Goal: Check status: Check status

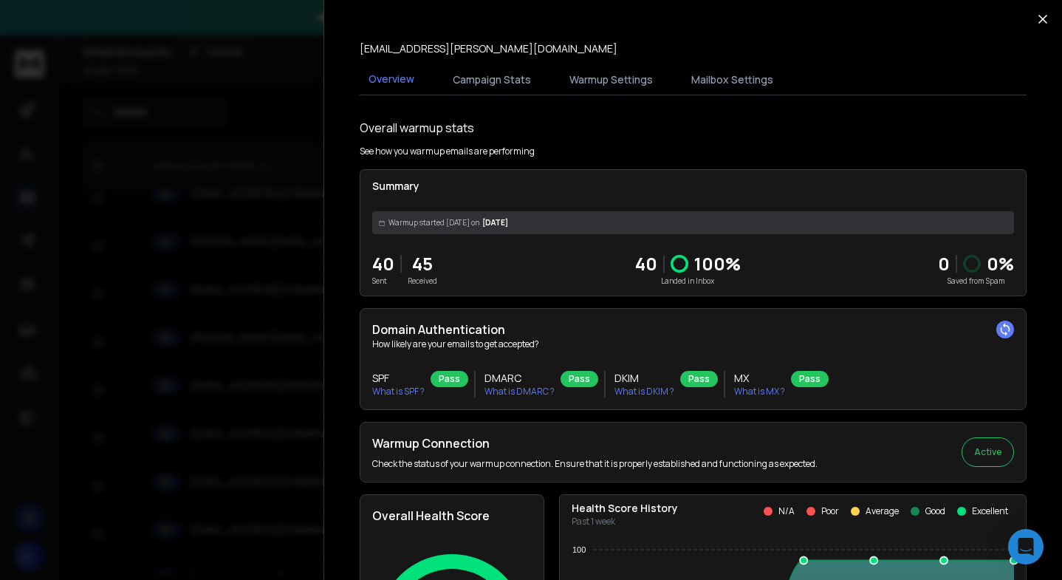
click at [1039, 24] on icon "button" at bounding box center [1043, 19] width 15 height 15
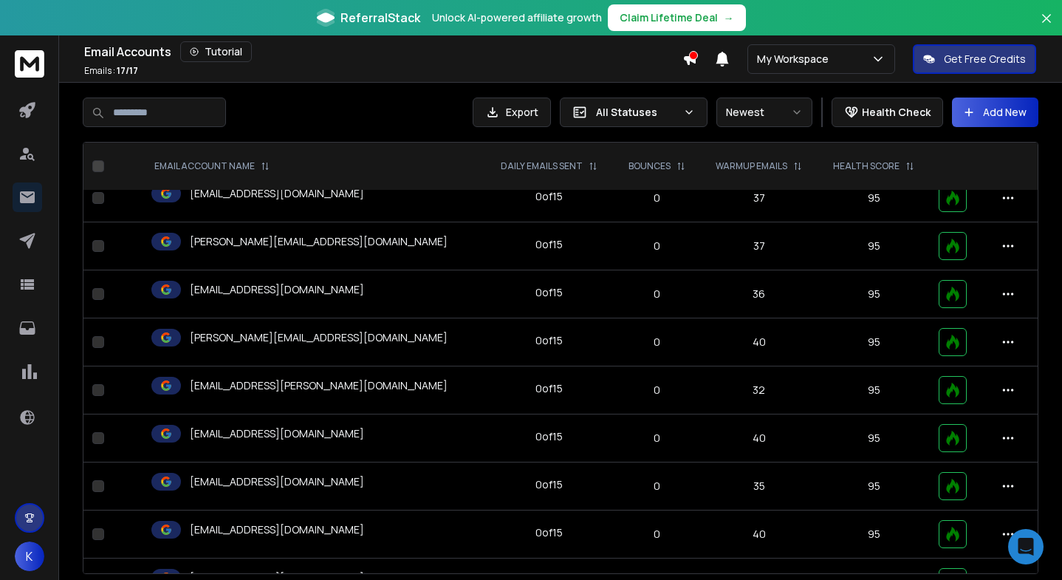
scroll to position [360, 0]
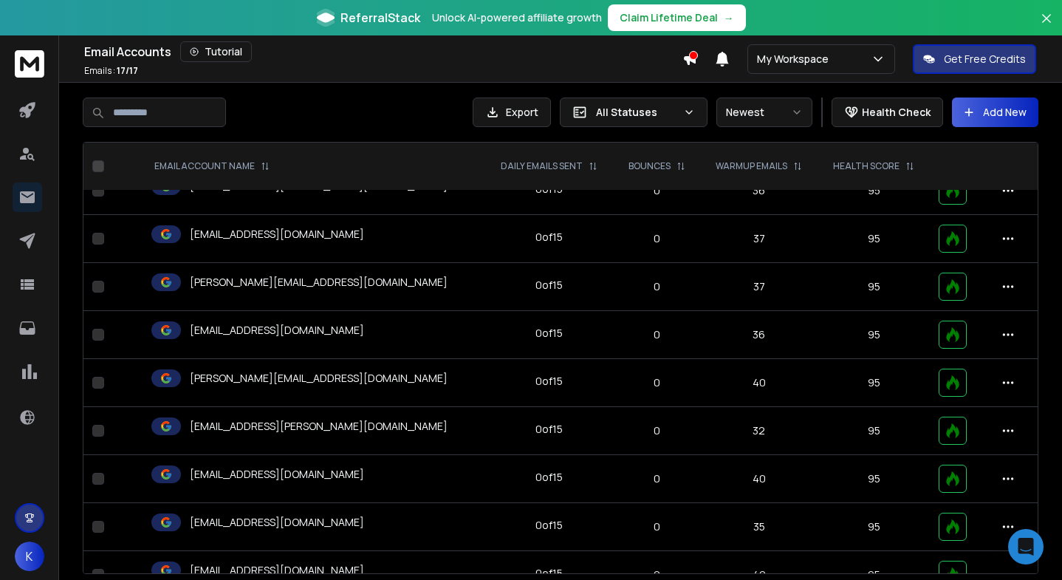
click at [854, 341] on td "95" at bounding box center [874, 335] width 112 height 48
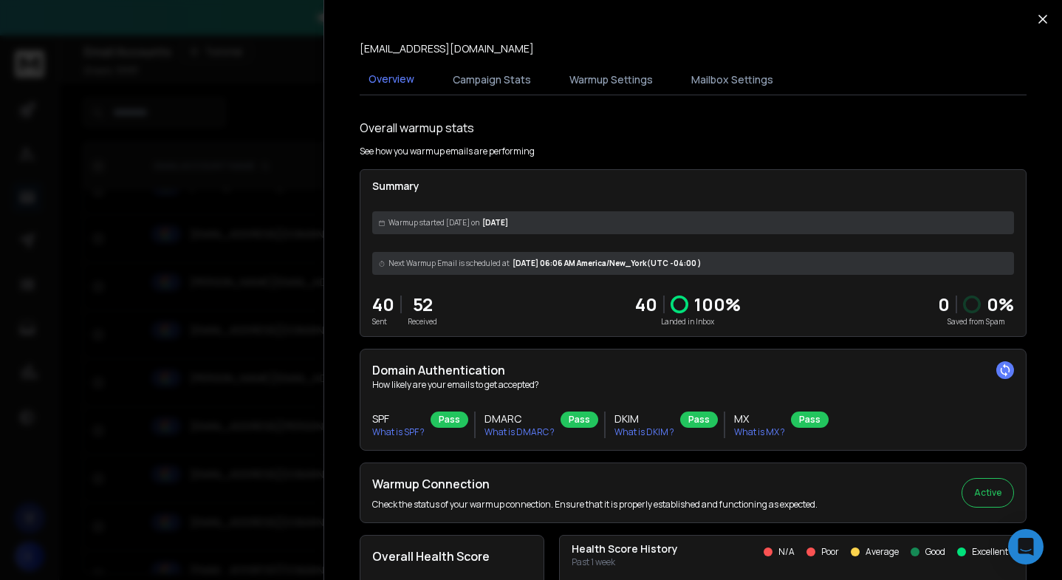
click at [1042, 17] on icon "button" at bounding box center [1043, 19] width 15 height 15
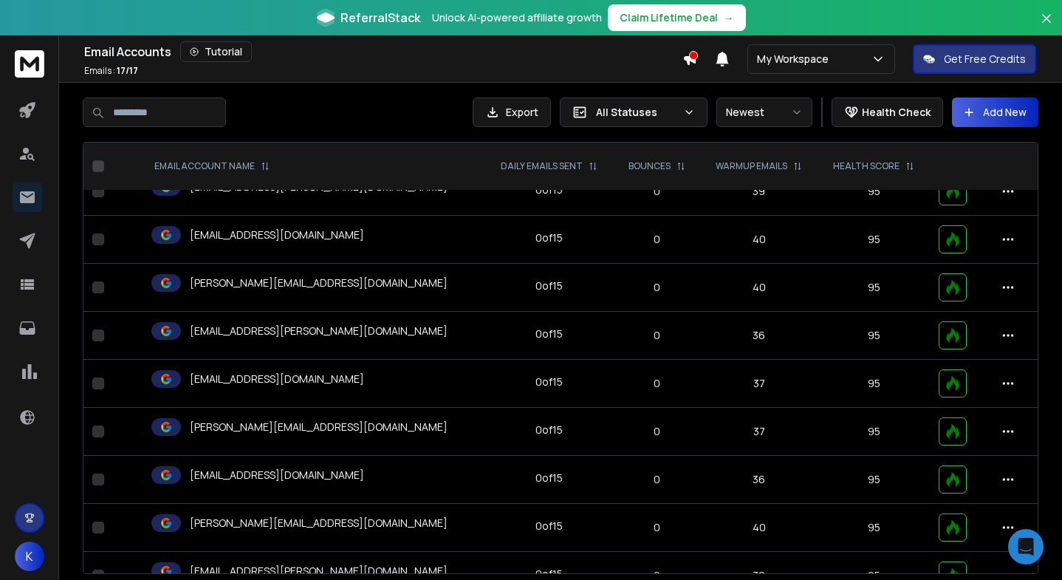
scroll to position [216, 0]
click at [26, 332] on icon at bounding box center [27, 327] width 16 height 13
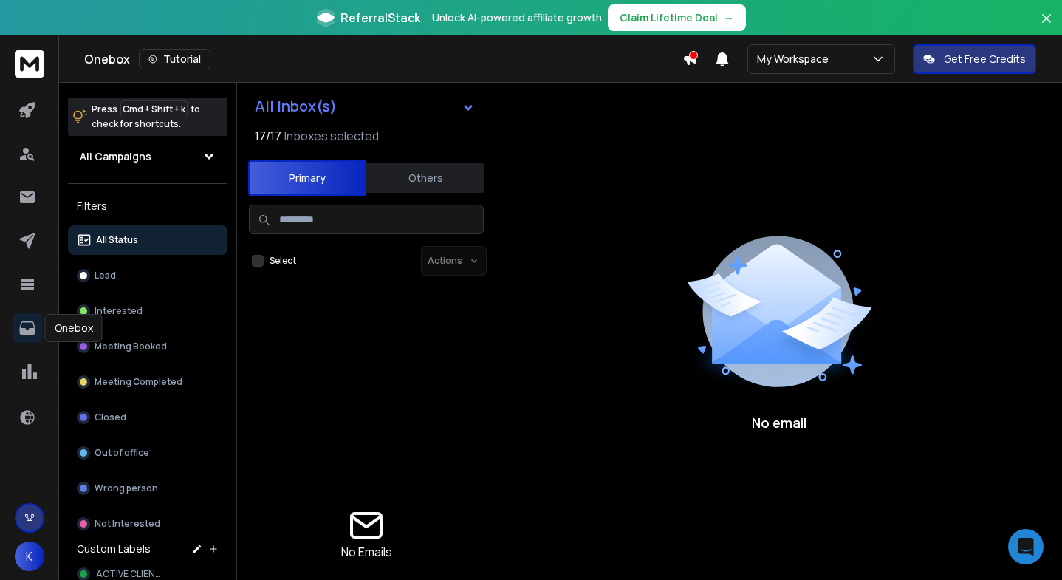
click at [365, 136] on h3 "Inboxes selected" at bounding box center [331, 136] width 95 height 18
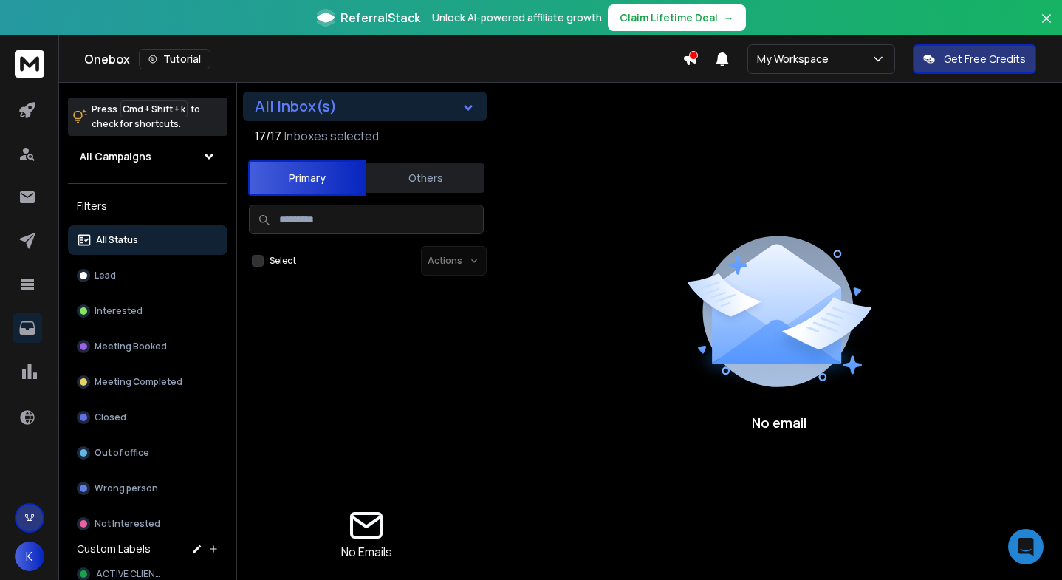
click at [465, 104] on icon at bounding box center [468, 107] width 13 height 13
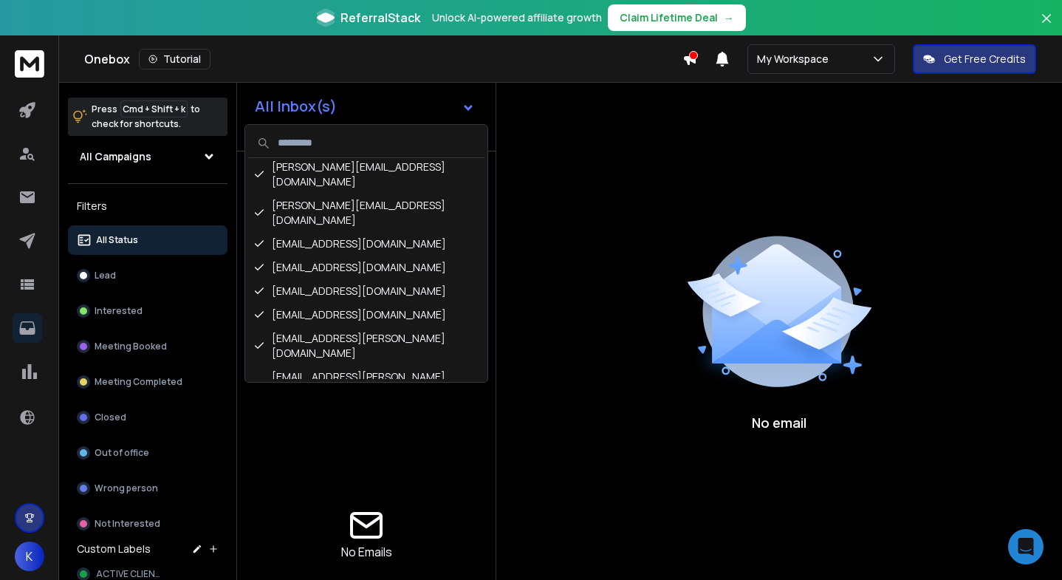
scroll to position [157, 0]
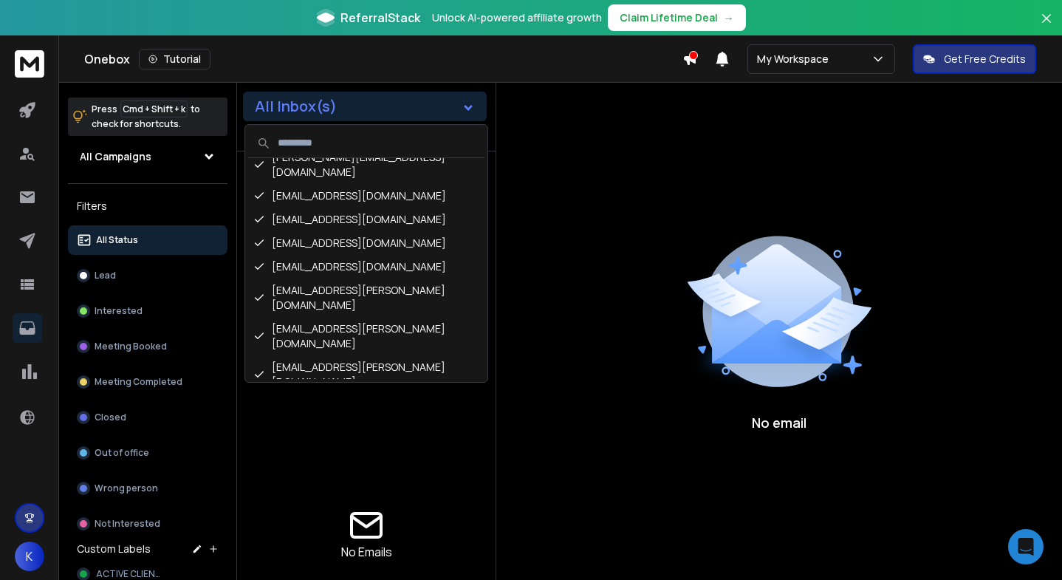
click at [467, 103] on icon at bounding box center [468, 107] width 13 height 13
click at [469, 103] on icon at bounding box center [468, 107] width 13 height 13
click at [333, 459] on div "No Emails" at bounding box center [366, 504] width 247 height 429
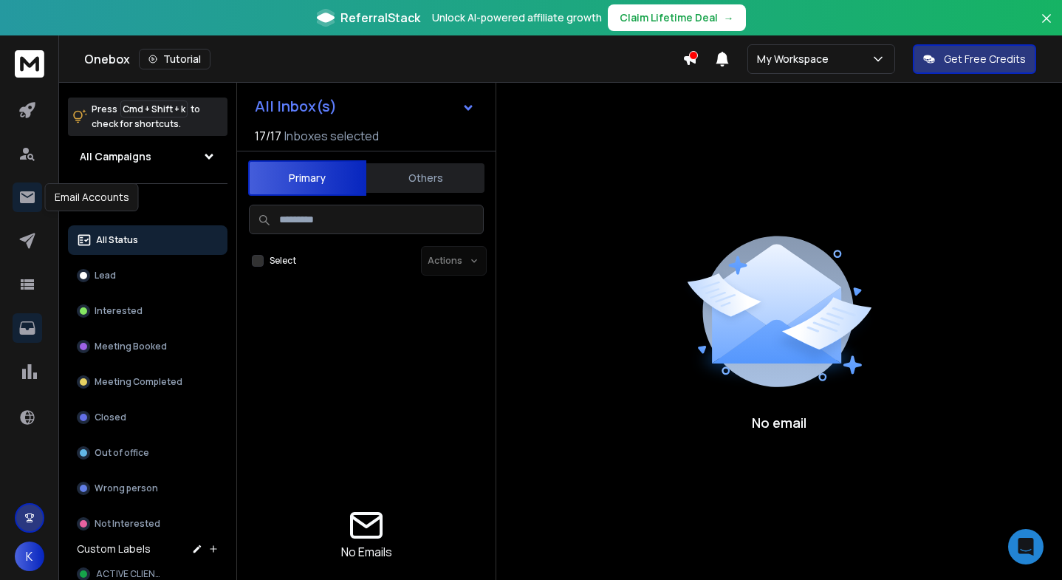
click at [35, 203] on icon at bounding box center [27, 197] width 18 height 18
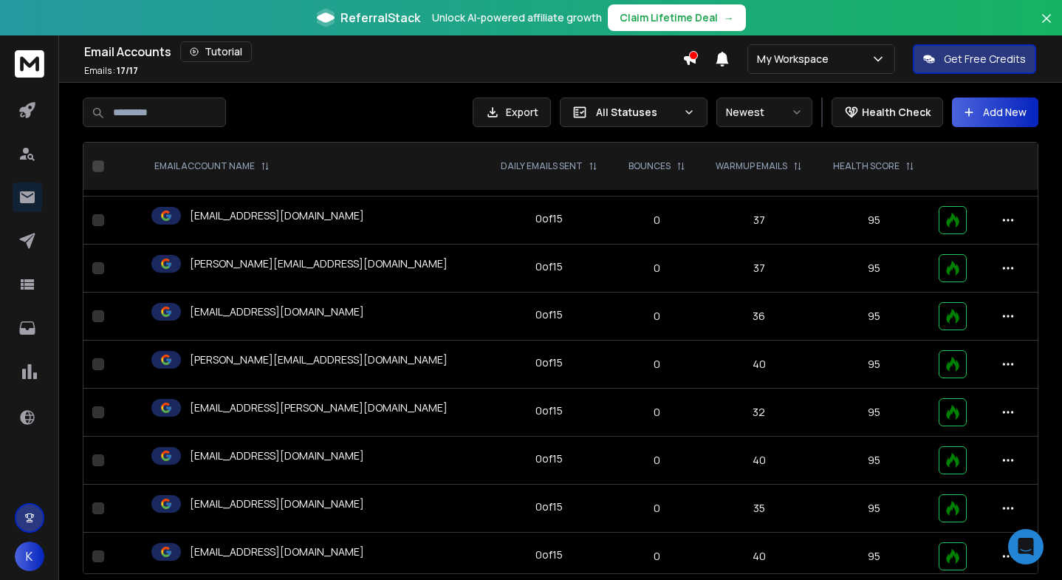
scroll to position [437, 0]
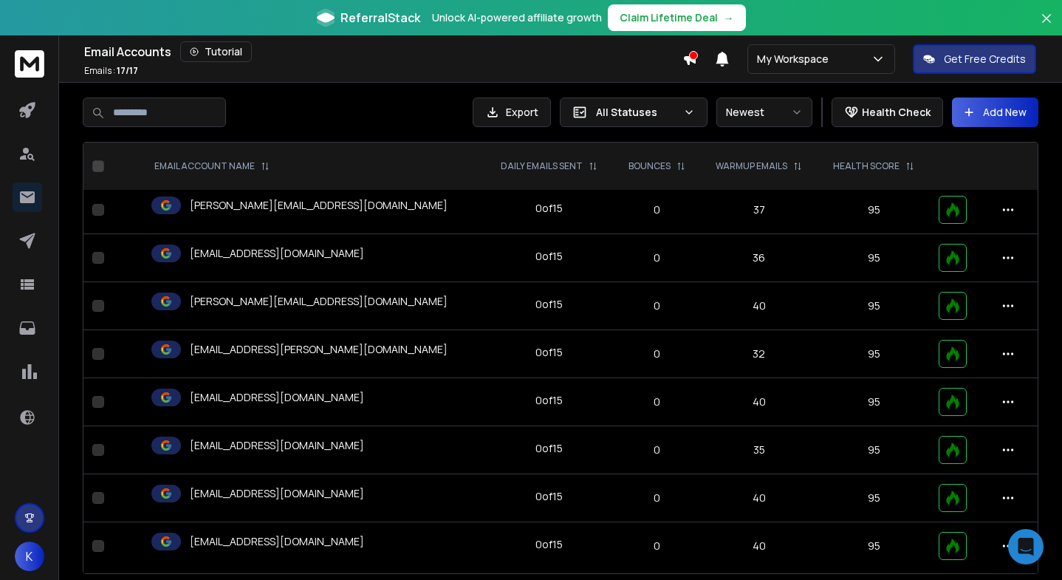
click at [863, 314] on td "95" at bounding box center [874, 306] width 112 height 48
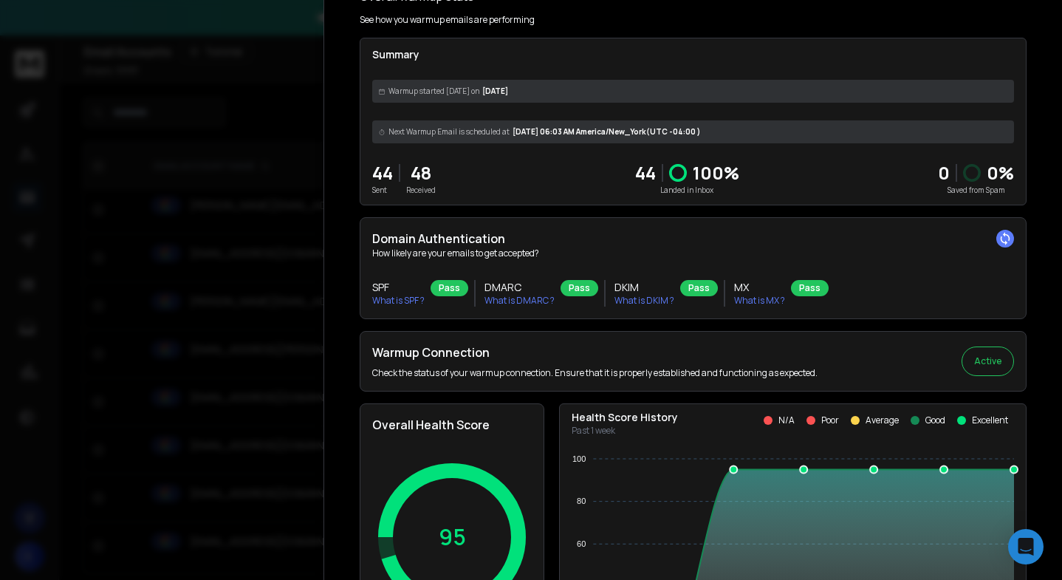
scroll to position [151, 0]
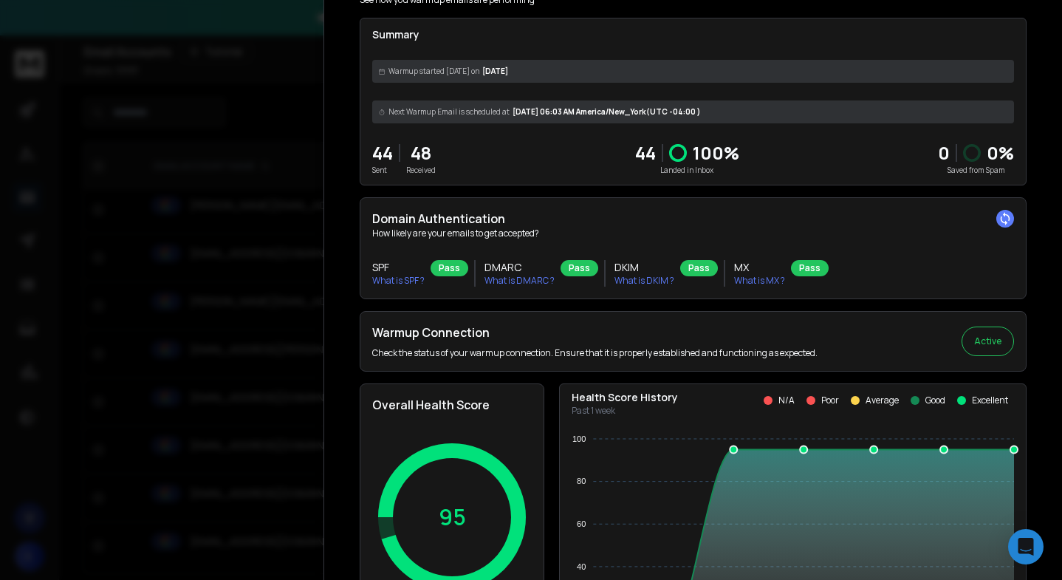
click at [267, 240] on div at bounding box center [531, 290] width 1062 height 580
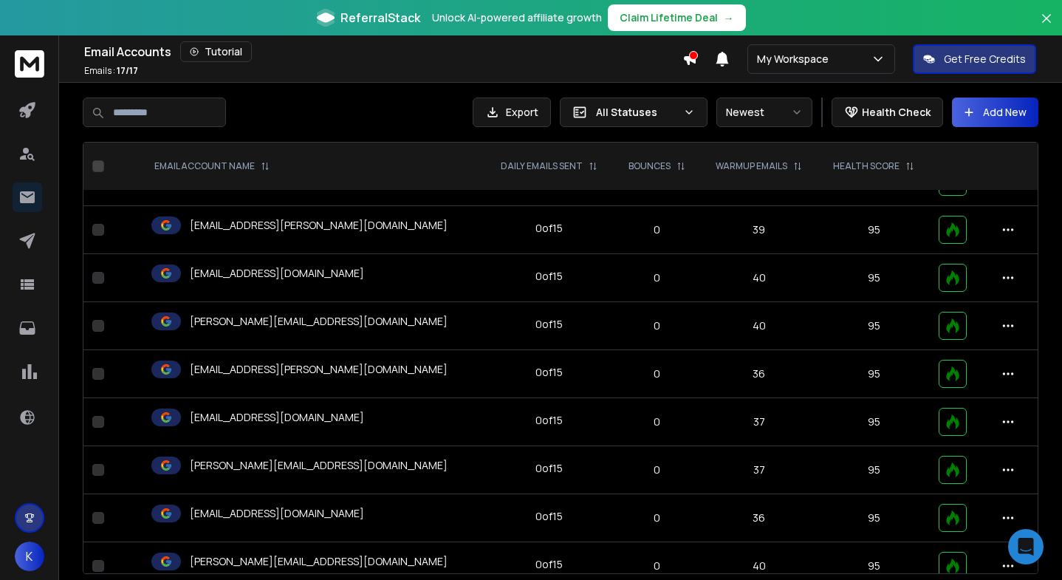
scroll to position [0, 0]
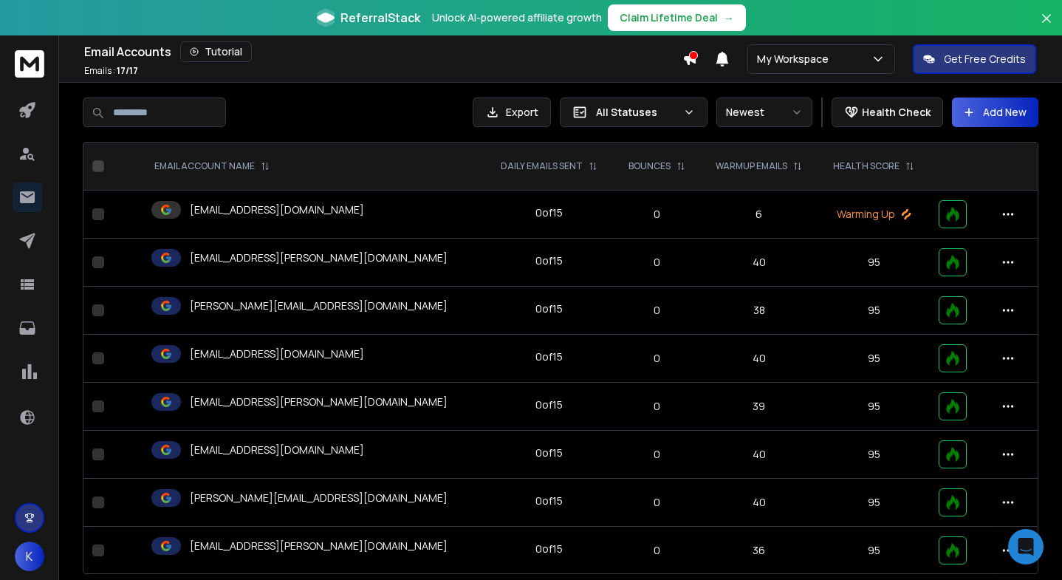
click at [737, 216] on td "6" at bounding box center [759, 215] width 118 height 48
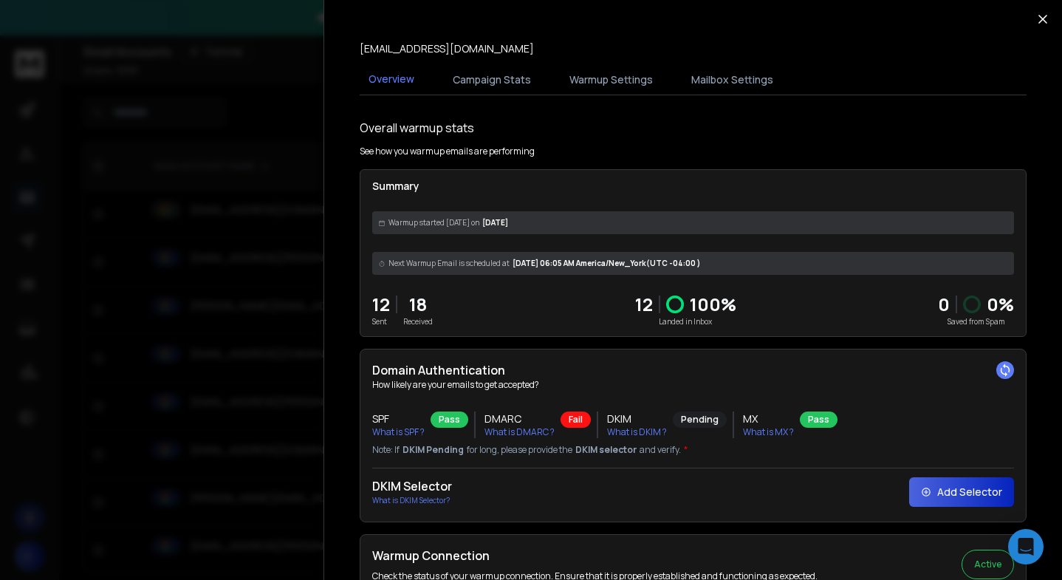
click at [1039, 24] on icon "button" at bounding box center [1043, 19] width 15 height 15
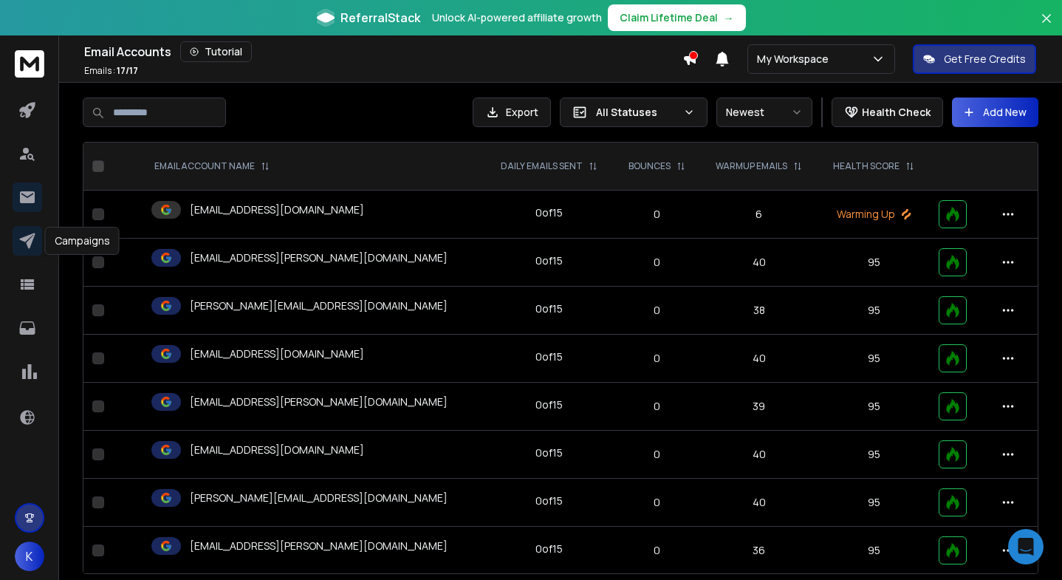
click at [24, 236] on icon at bounding box center [27, 241] width 16 height 16
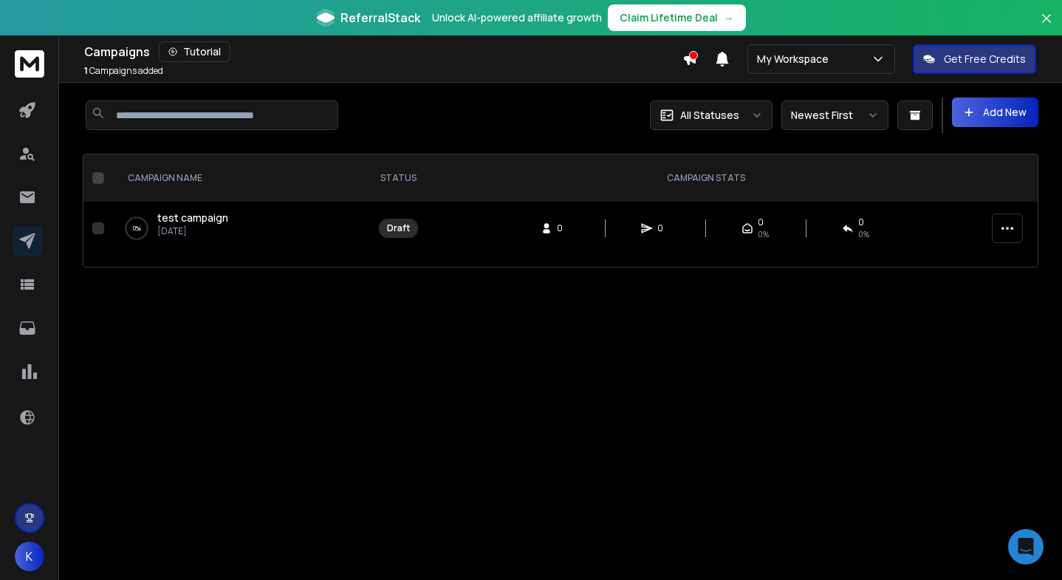
click at [197, 222] on span "test campaign" at bounding box center [192, 218] width 71 height 14
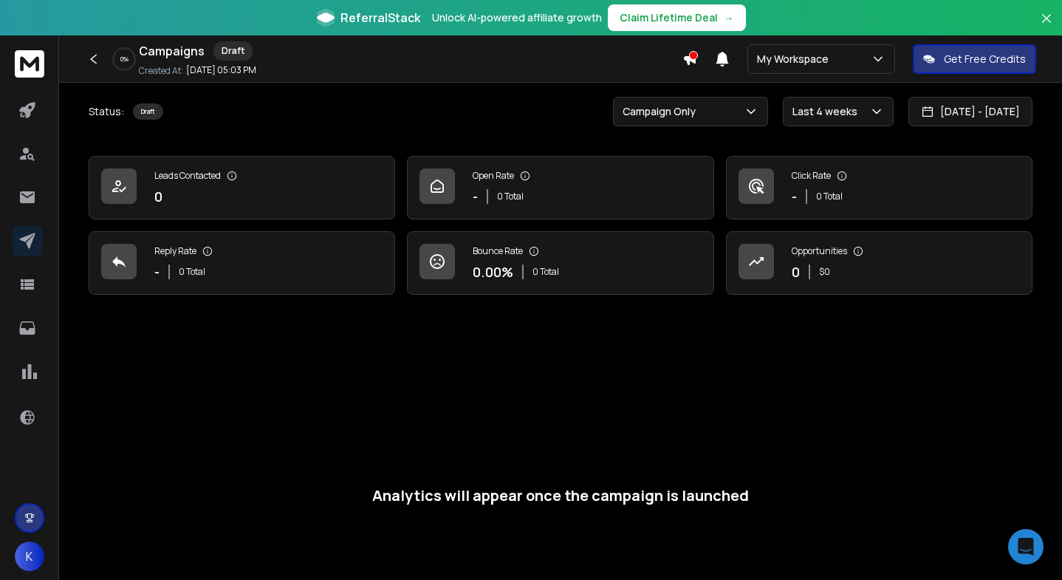
scroll to position [28, 0]
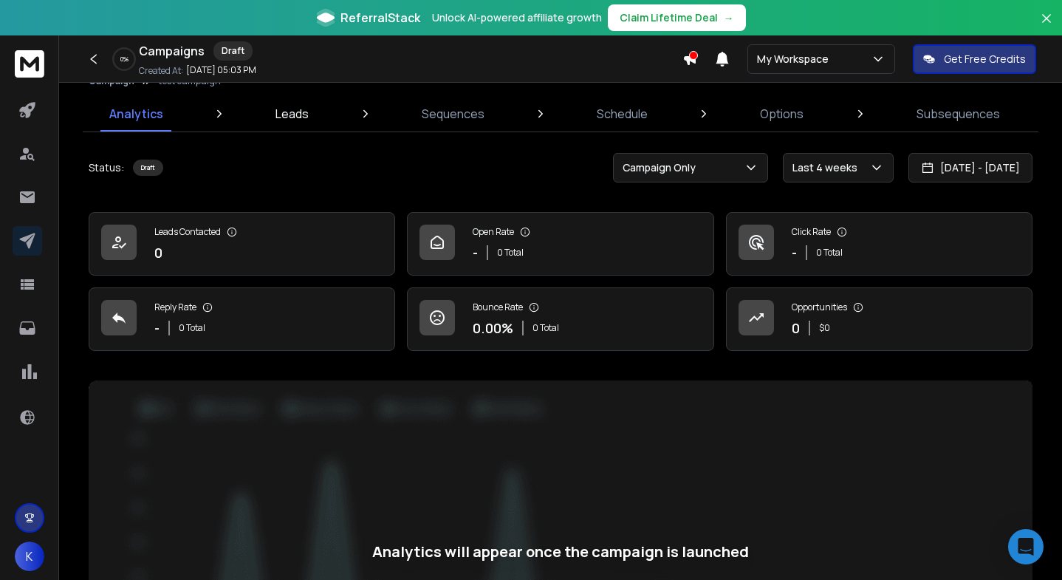
click at [307, 116] on p "Leads" at bounding box center [292, 114] width 33 height 18
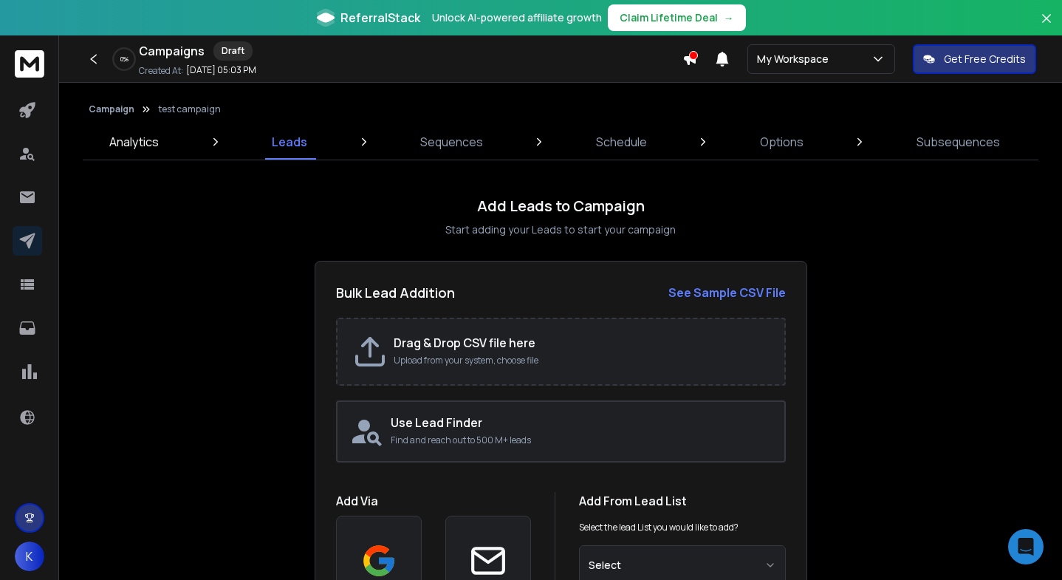
click at [145, 149] on p "Analytics" at bounding box center [134, 142] width 50 height 18
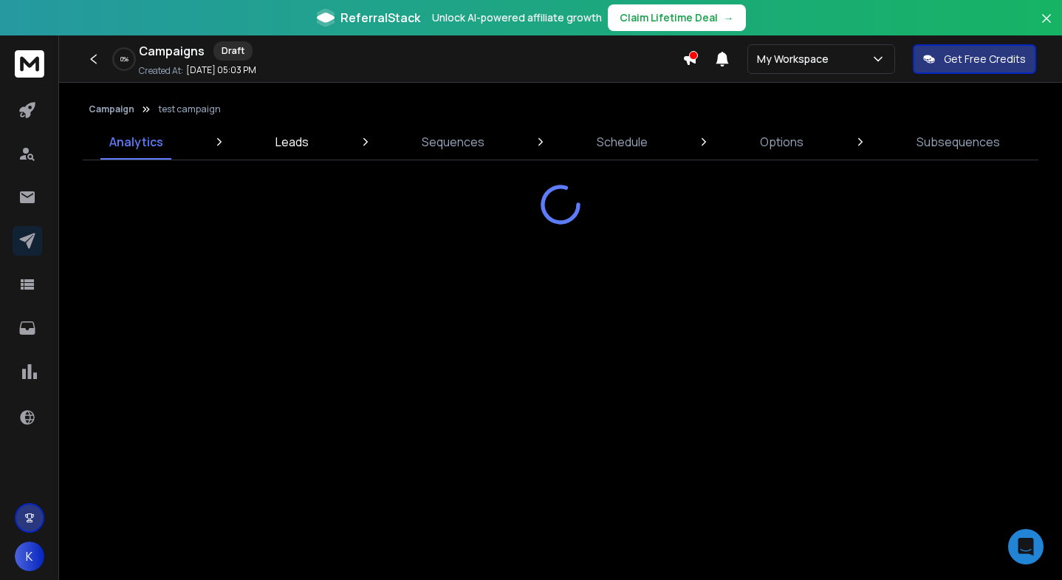
click at [296, 144] on p "Leads" at bounding box center [292, 142] width 33 height 18
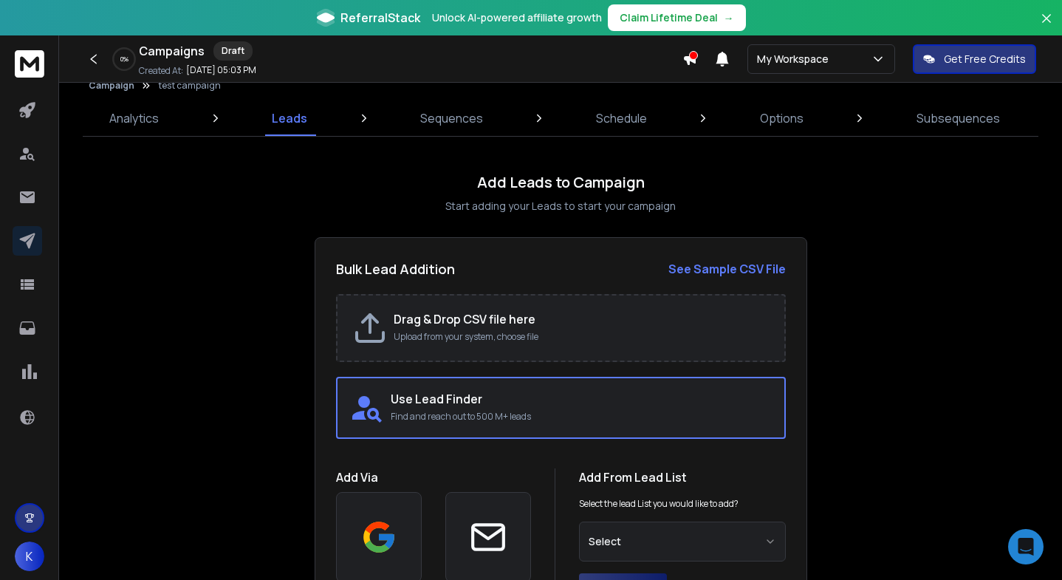
scroll to position [30, 0]
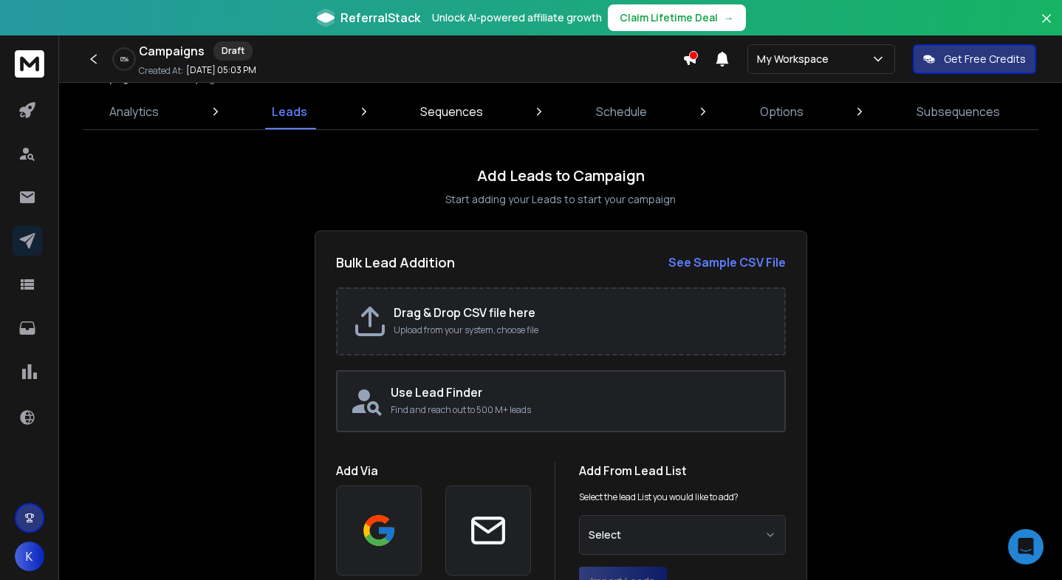
click at [454, 105] on p "Sequences" at bounding box center [451, 112] width 63 height 18
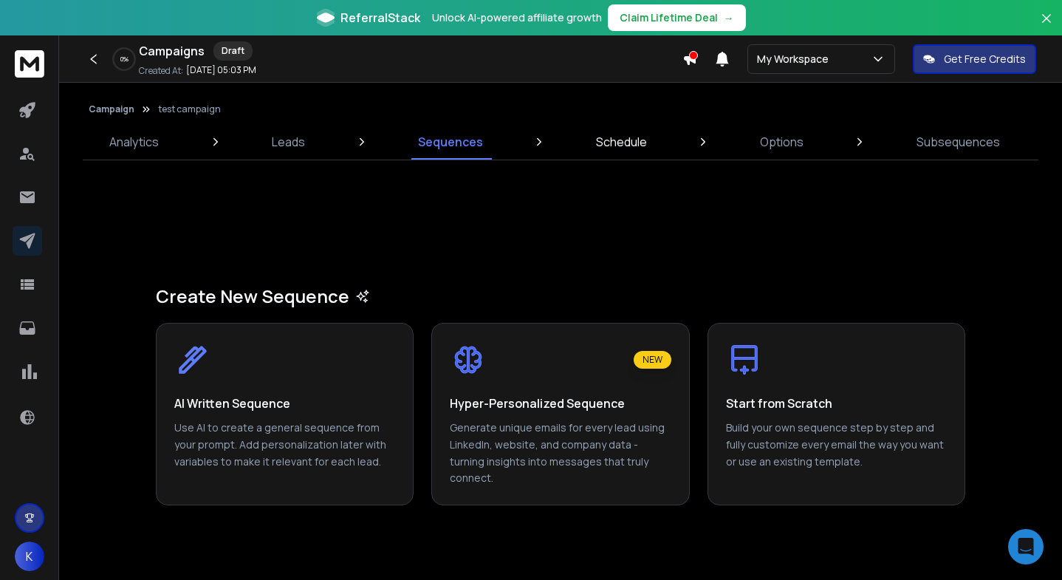
click at [622, 140] on p "Schedule" at bounding box center [621, 142] width 51 height 18
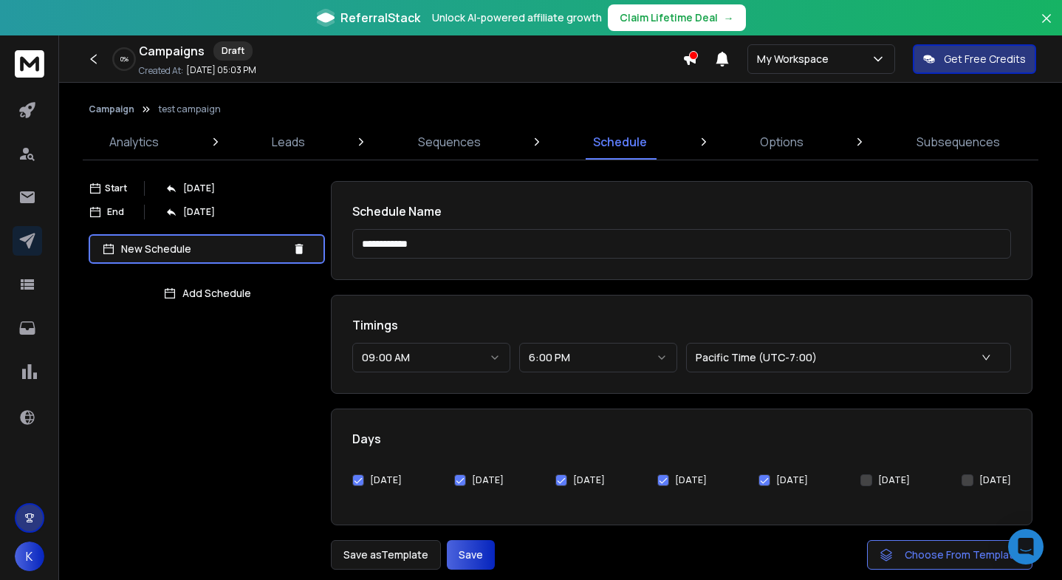
scroll to position [10, 0]
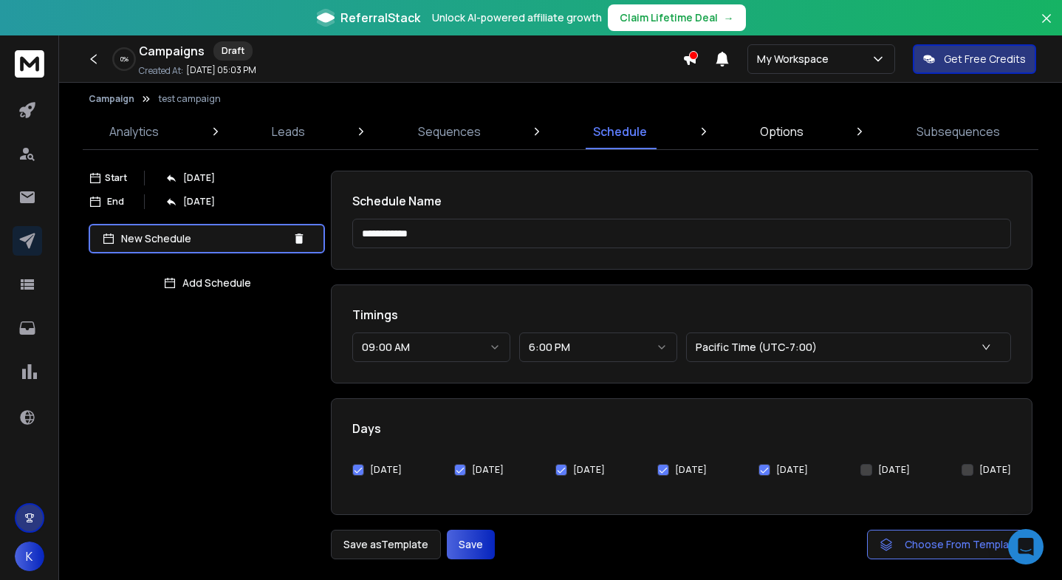
click at [787, 132] on p "Options" at bounding box center [782, 132] width 44 height 18
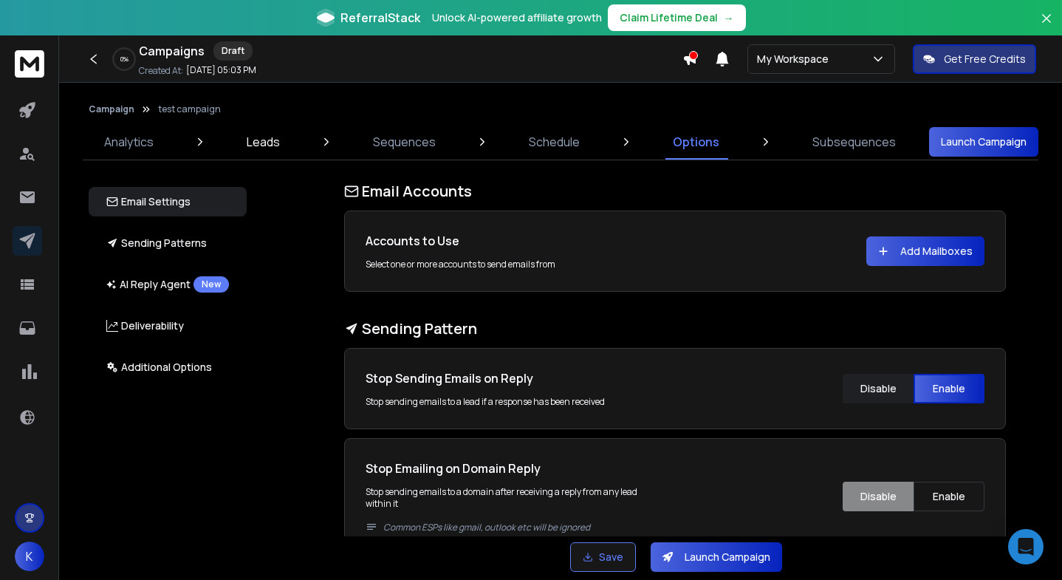
click at [261, 150] on p "Leads" at bounding box center [263, 142] width 33 height 18
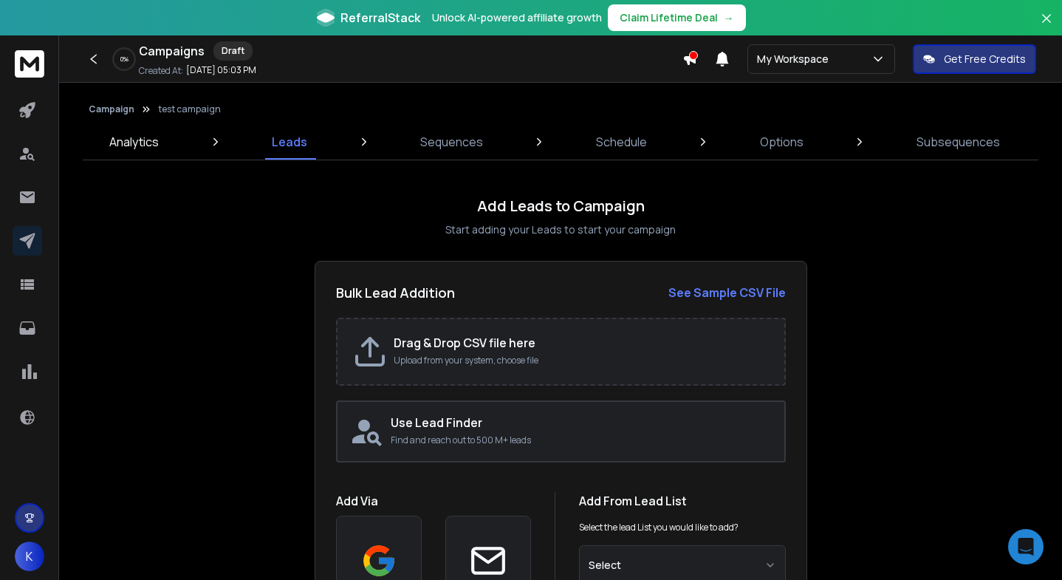
click at [138, 143] on p "Analytics" at bounding box center [134, 142] width 50 height 18
